Goal: Task Accomplishment & Management: Use online tool/utility

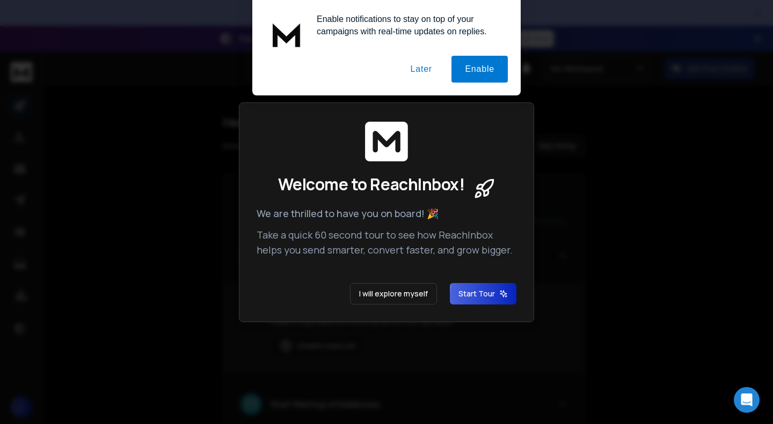
click at [424, 67] on button "Later" at bounding box center [420, 69] width 48 height 27
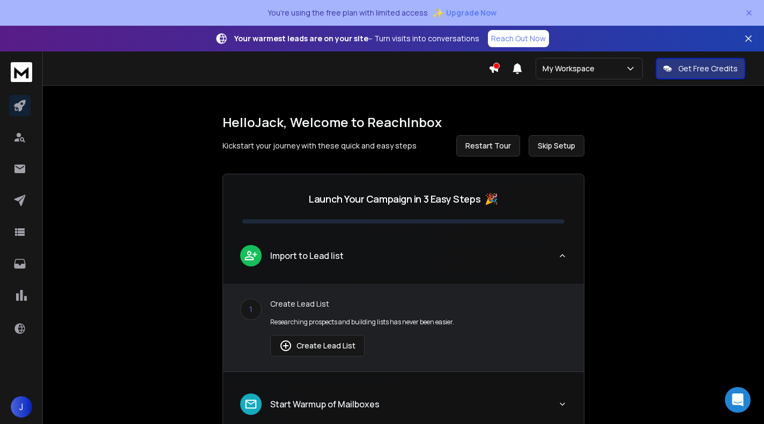
scroll to position [97, 0]
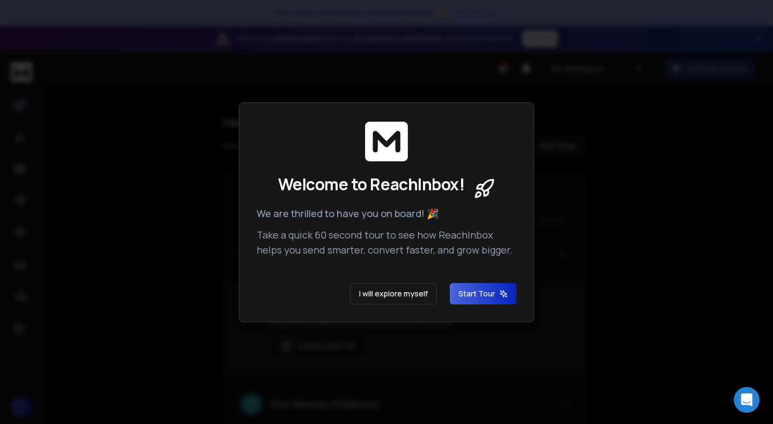
click at [400, 292] on button "I will explore myself" at bounding box center [393, 293] width 87 height 21
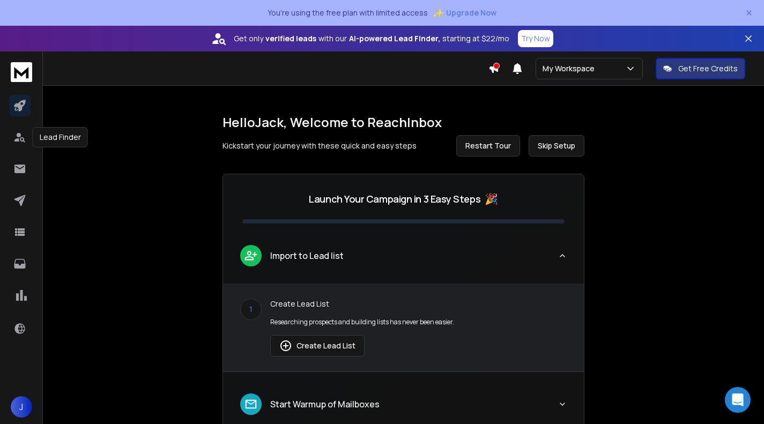
click at [12, 131] on link at bounding box center [19, 137] width 21 height 21
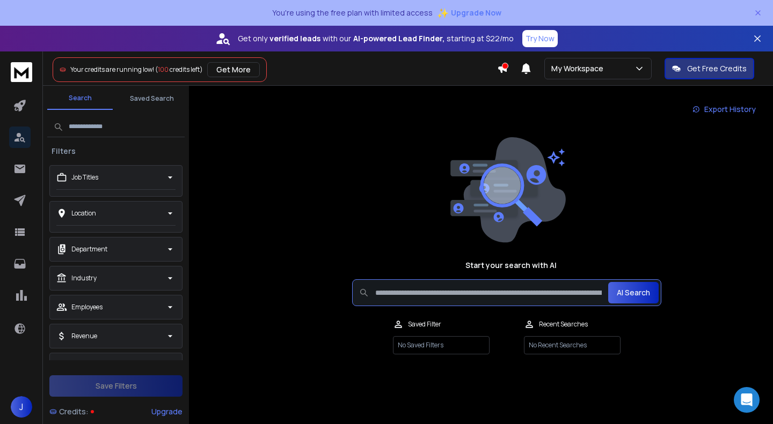
click at [97, 126] on input at bounding box center [115, 126] width 137 height 21
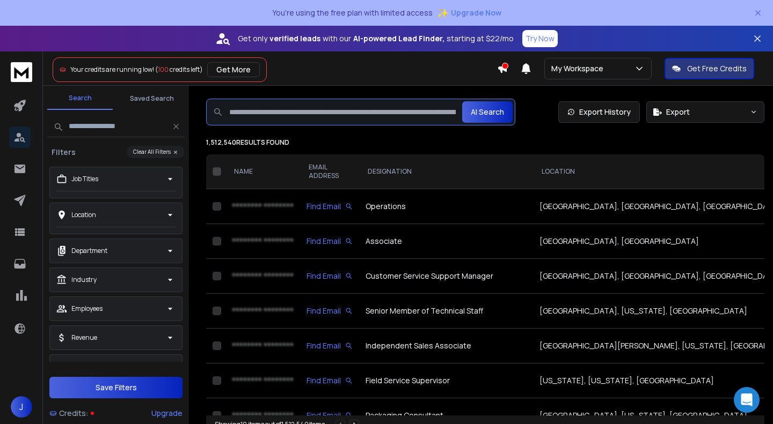
type input "**********"
click at [99, 210] on div "Location" at bounding box center [115, 215] width 119 height 11
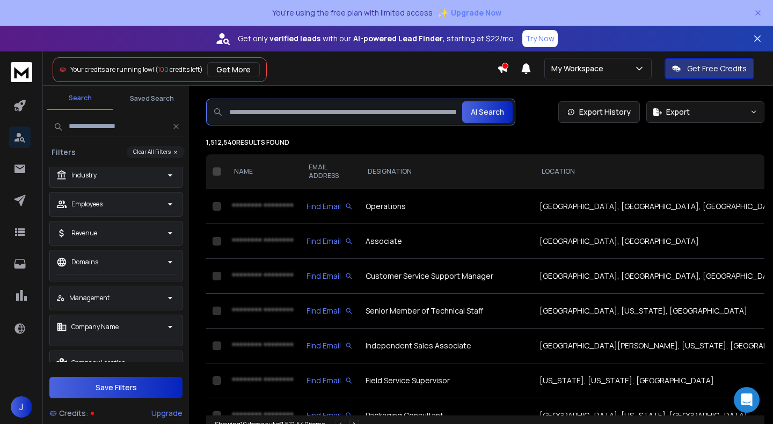
click at [100, 334] on div "Company Name" at bounding box center [115, 331] width 133 height 32
click at [109, 328] on p "Company Name" at bounding box center [94, 327] width 47 height 9
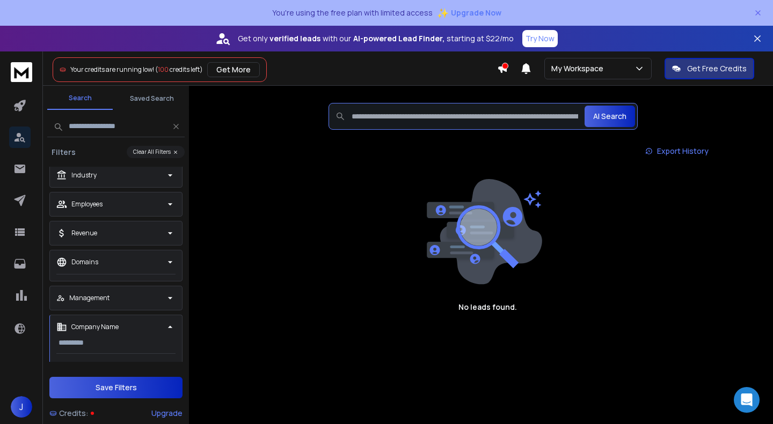
type input "*********"
click at [105, 384] on button "Save Filters" at bounding box center [115, 387] width 133 height 21
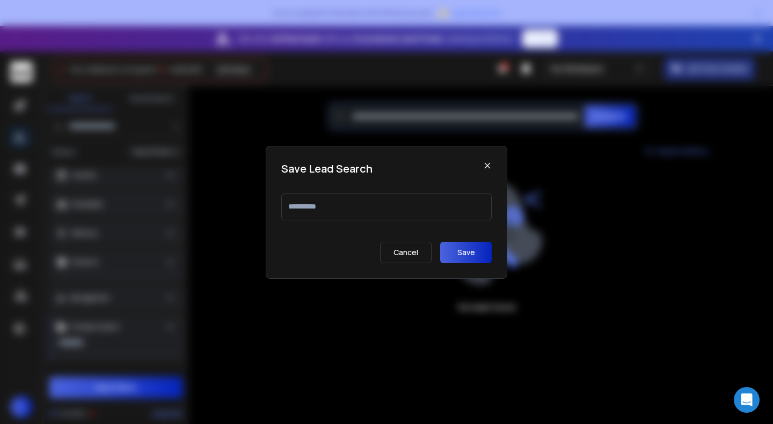
click at [402, 214] on input at bounding box center [386, 207] width 210 height 27
click at [482, 165] on div "Save Lead Search" at bounding box center [386, 168] width 210 height 15
click at [484, 164] on icon at bounding box center [487, 165] width 9 height 9
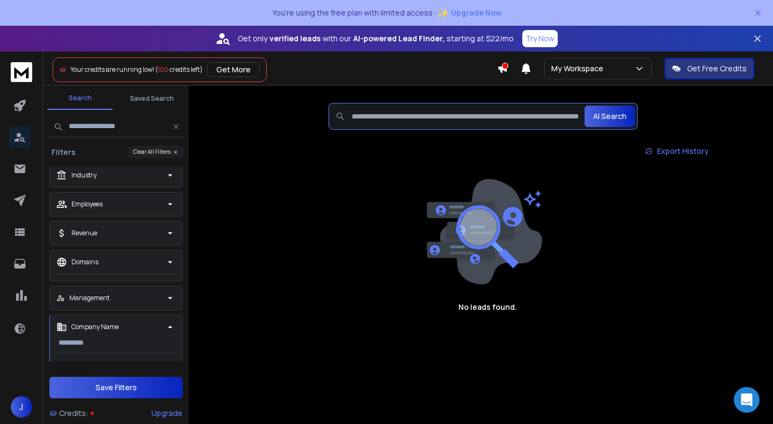
scroll to position [0, 0]
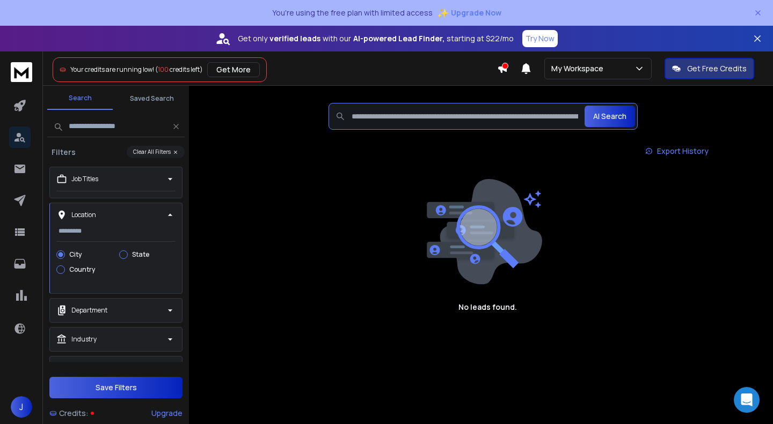
click at [367, 115] on textarea at bounding box center [464, 116] width 226 height 21
click at [125, 124] on input "**********" at bounding box center [115, 126] width 137 height 21
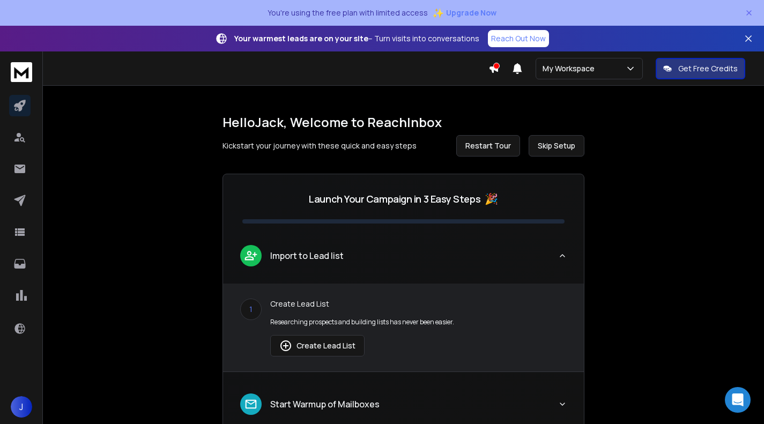
click at [540, 151] on span "Skip Setup" at bounding box center [557, 146] width 38 height 11
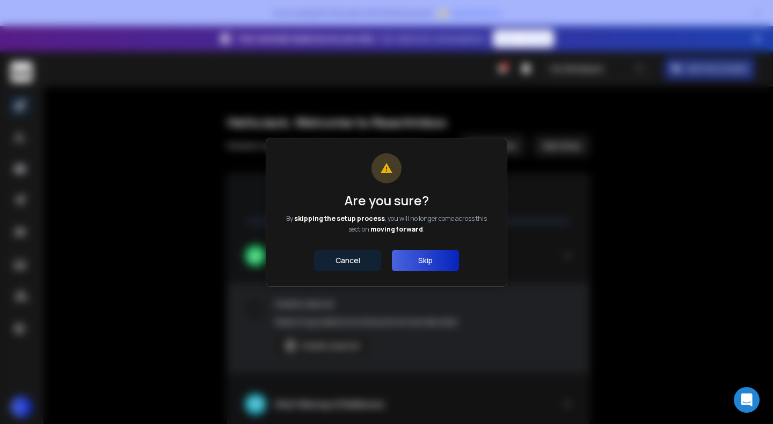
click at [433, 251] on button "Skip" at bounding box center [425, 260] width 67 height 21
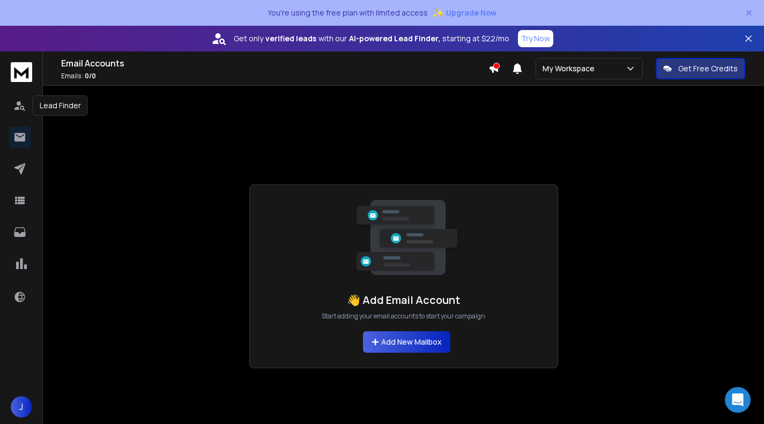
click at [12, 104] on link at bounding box center [19, 105] width 21 height 21
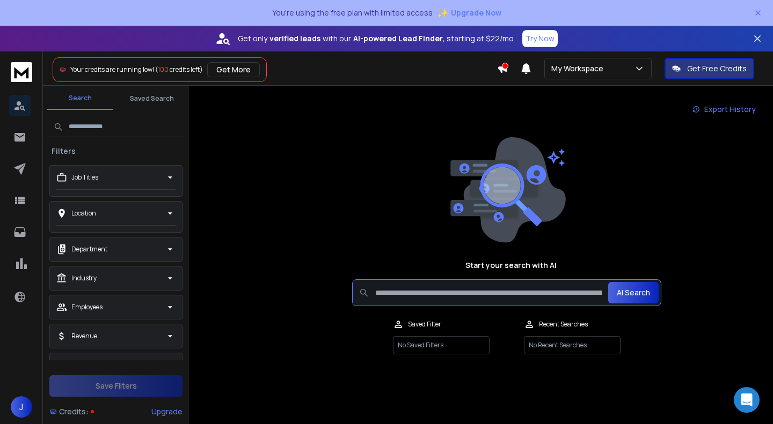
click at [115, 130] on input at bounding box center [115, 126] width 137 height 21
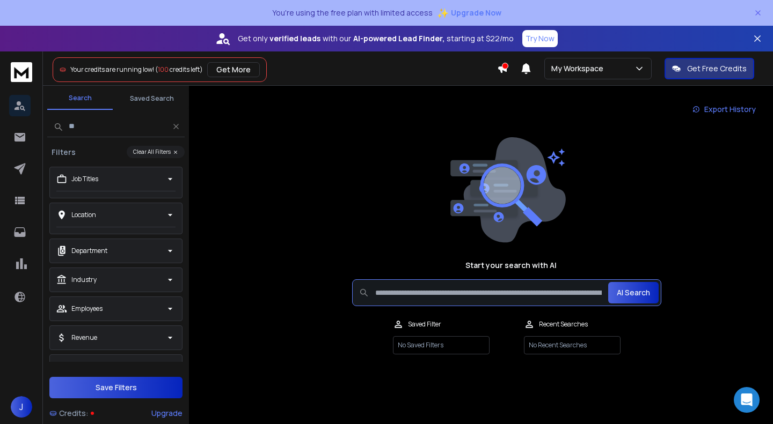
type input "*"
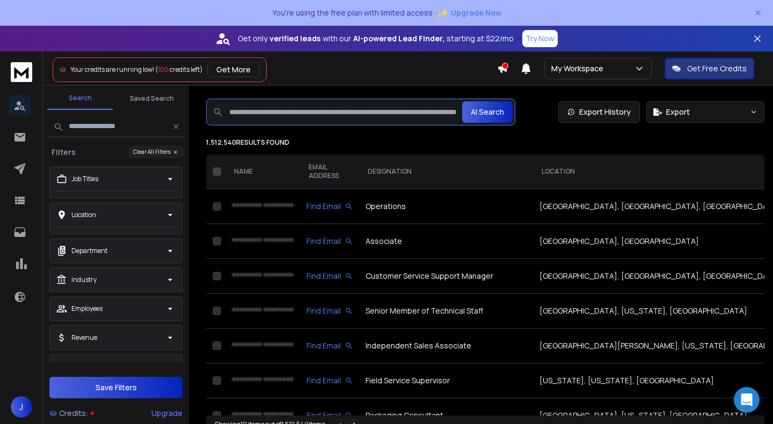
type input "**********"
click at [96, 182] on p "Job Titles" at bounding box center [84, 179] width 27 height 9
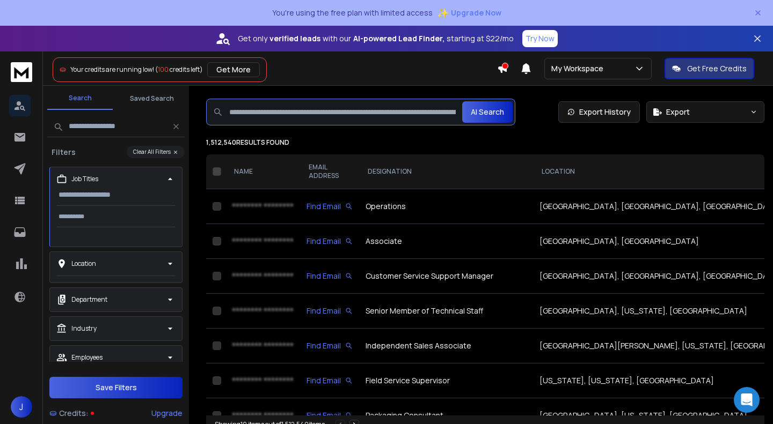
type input "**********"
click at [115, 163] on div "Filters Clear All Filters Job Titles Location Department Industry Employees Rev…" at bounding box center [115, 253] width 137 height 233
